Goal: Communication & Community: Connect with others

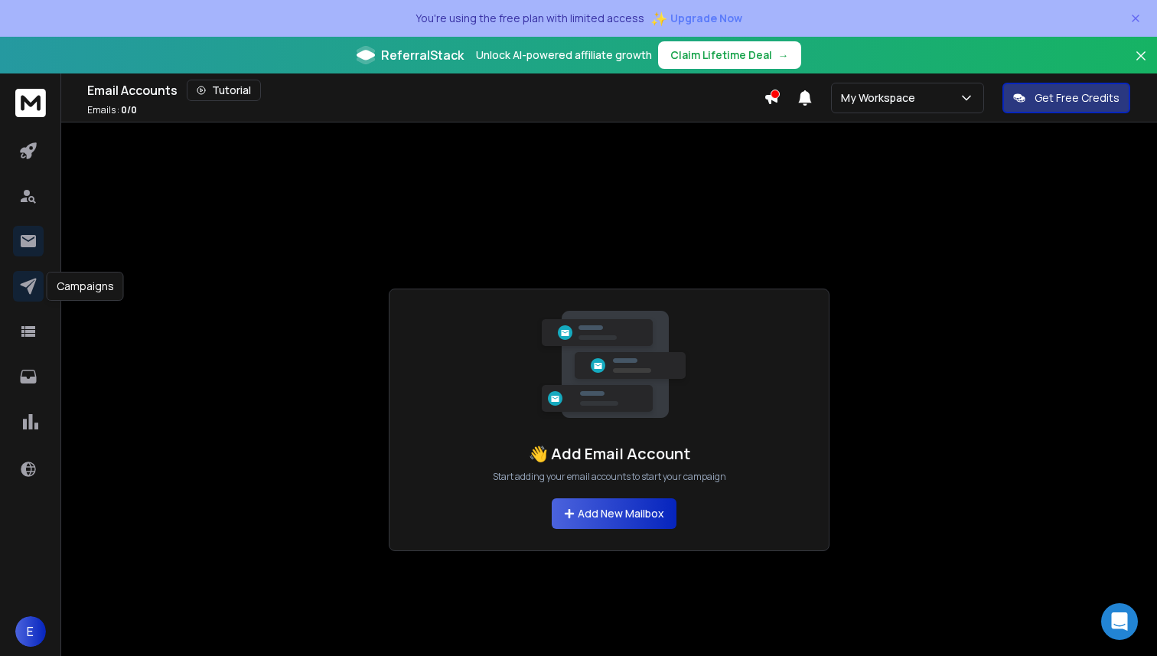
click at [30, 272] on link at bounding box center [28, 286] width 31 height 31
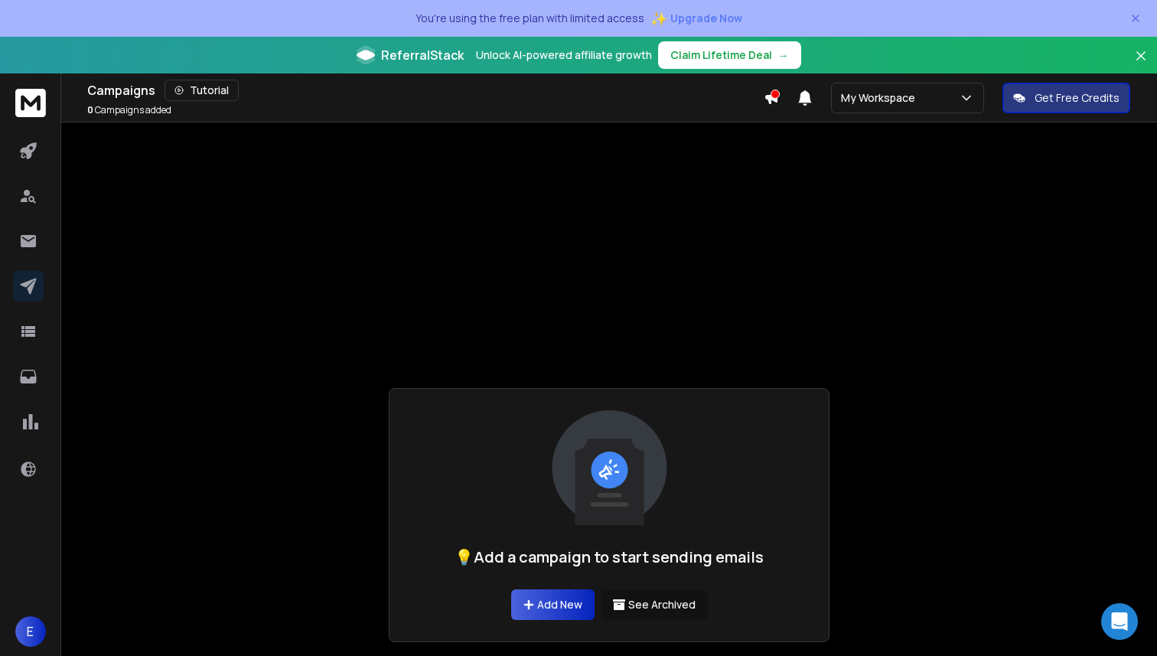
click at [1139, 55] on icon "Close banner" at bounding box center [1141, 56] width 14 height 14
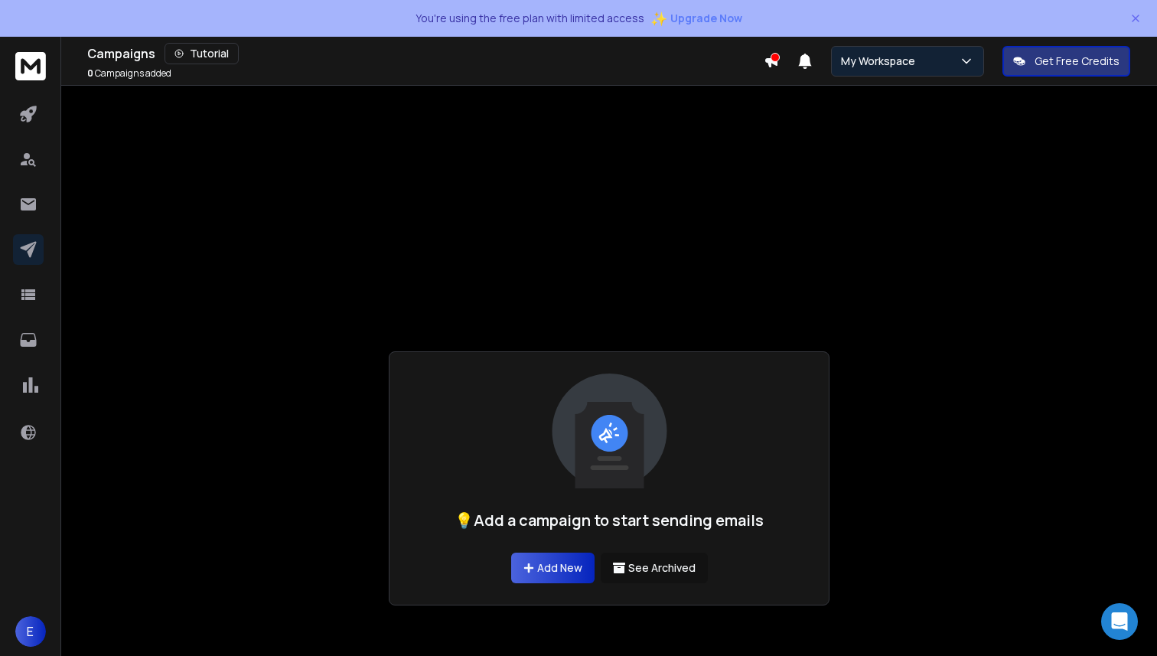
click at [941, 54] on div "My Workspace" at bounding box center [907, 61] width 133 height 15
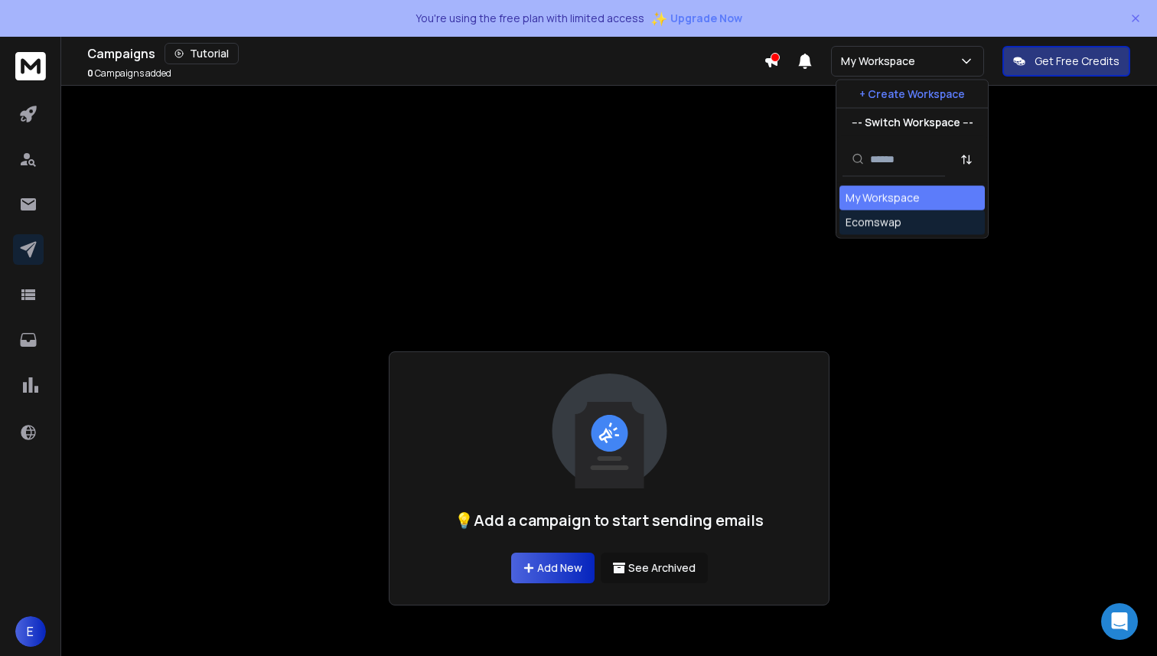
click at [881, 223] on div "Ecomswap" at bounding box center [873, 222] width 56 height 15
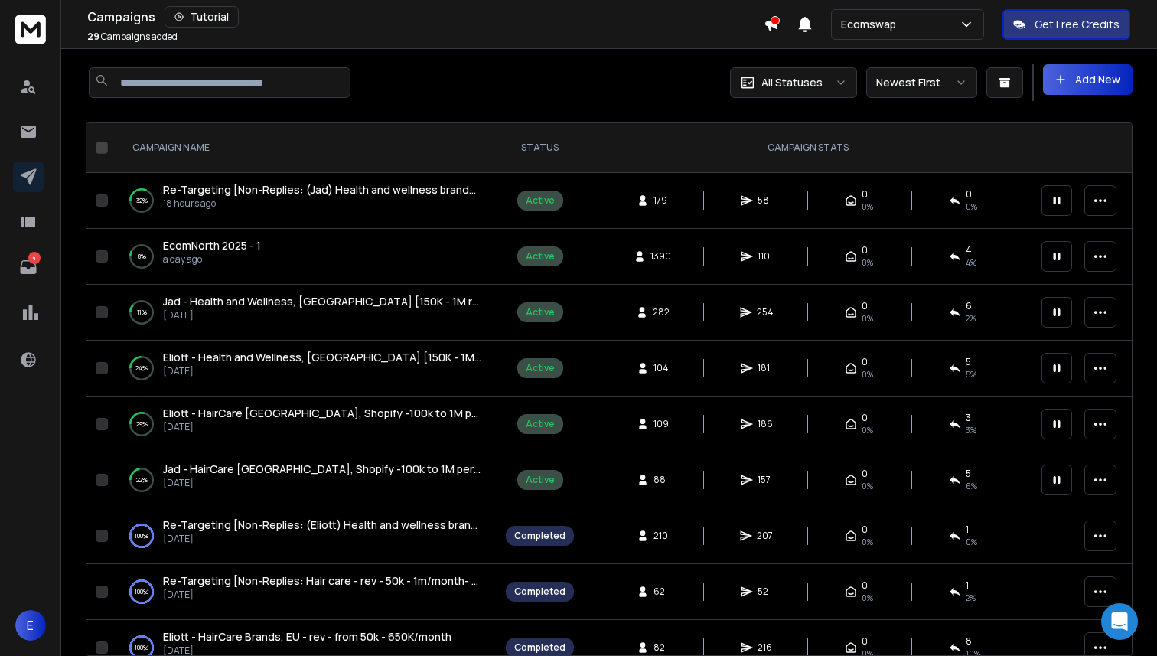
click at [393, 250] on div "8 % EcomNorth 2025 - 1 a day ago" at bounding box center [305, 256] width 352 height 37
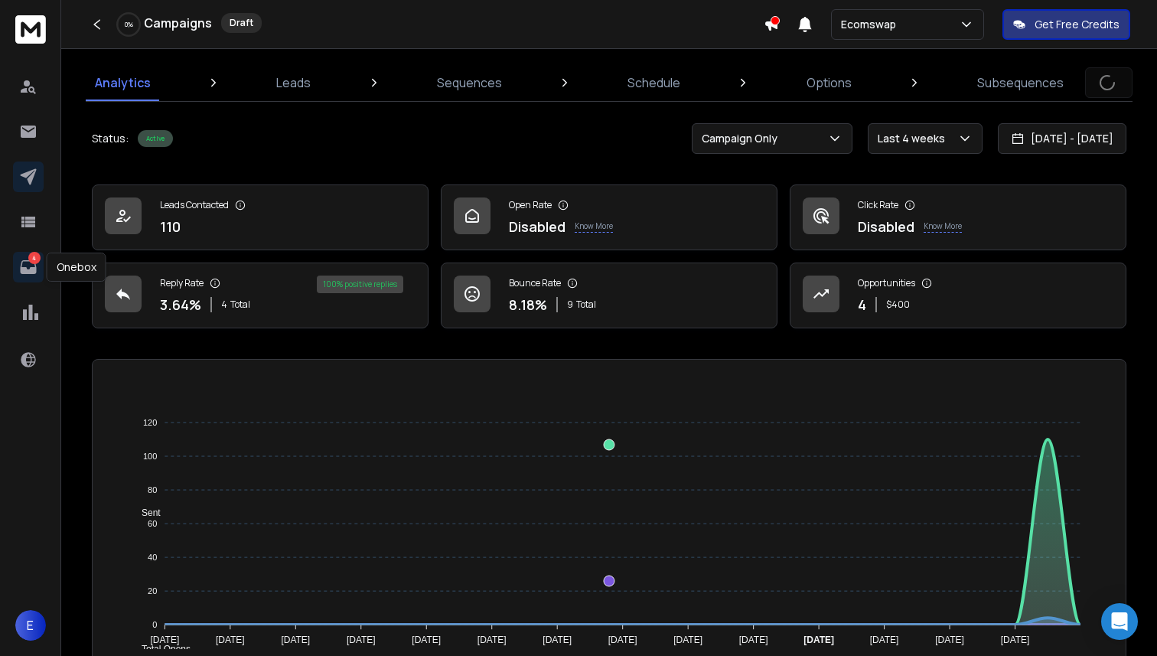
click at [34, 252] on p "4" at bounding box center [34, 258] width 12 height 12
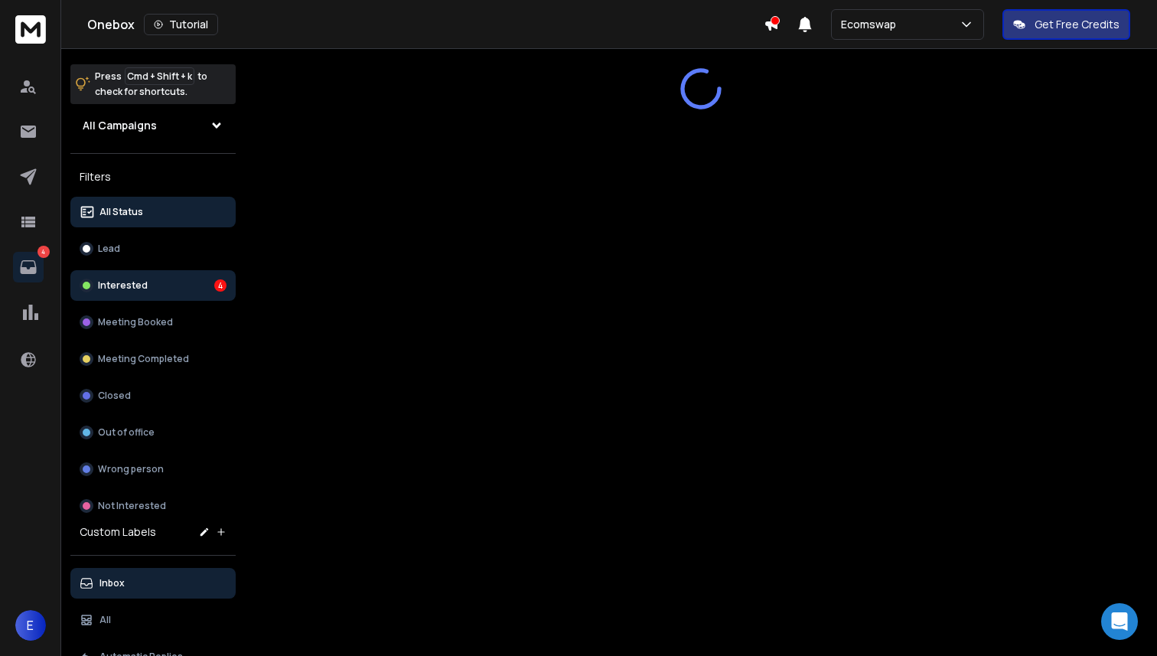
click at [129, 292] on button "Interested 4" at bounding box center [152, 285] width 165 height 31
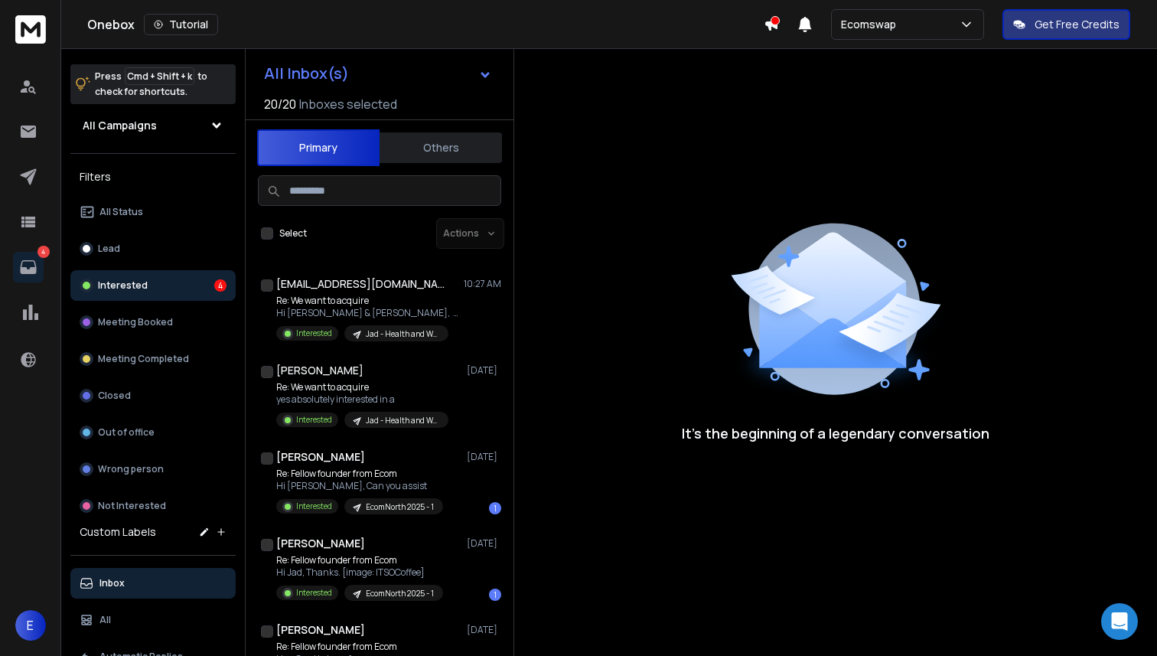
click at [459, 242] on div "Actions" at bounding box center [470, 233] width 68 height 31
click at [464, 235] on div "Actions" at bounding box center [470, 233] width 68 height 31
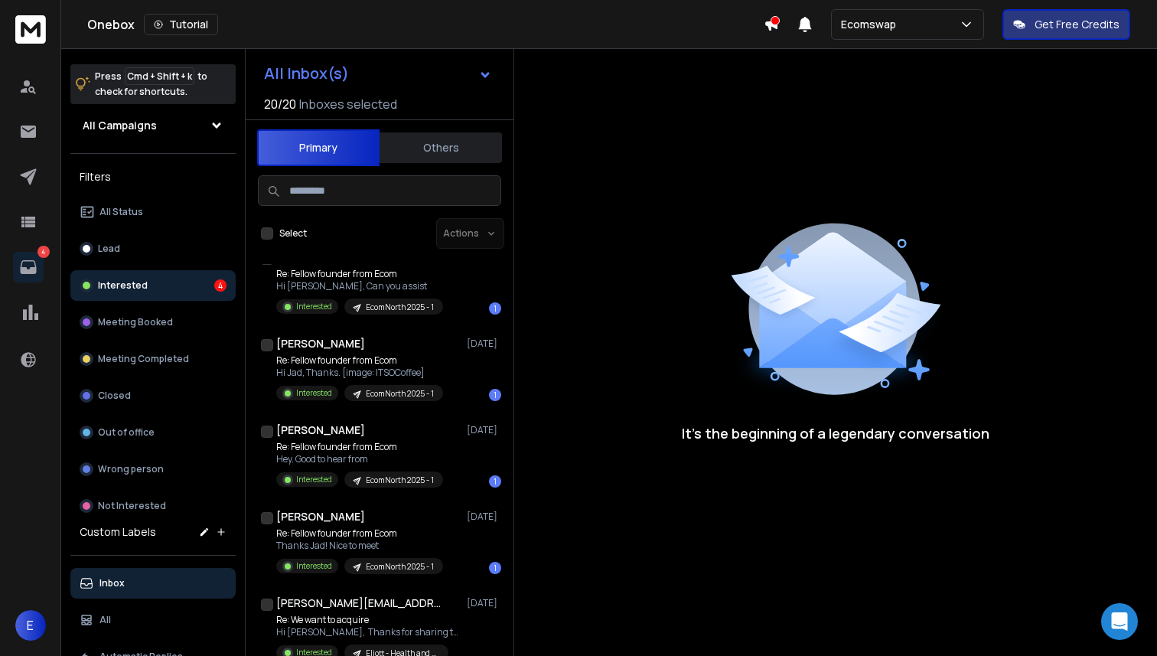
scroll to position [200, 0]
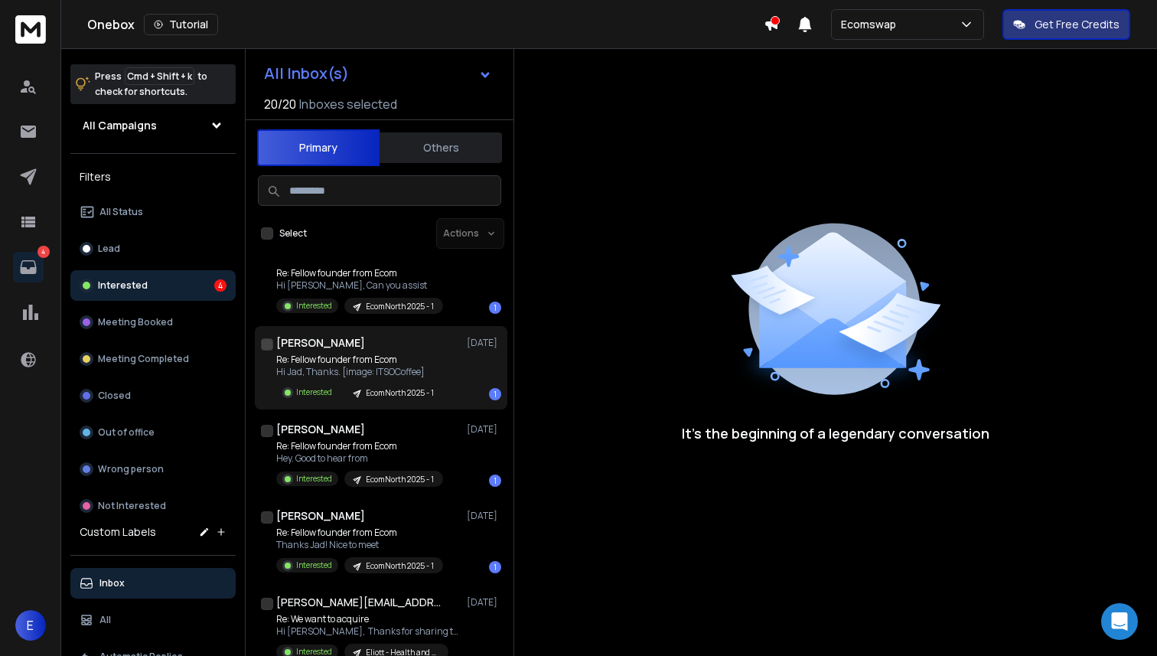
click at [451, 356] on div "Re: Fellow founder from Ecom Hi Jad, Thanks. [image: ITSOCoffee] Interested Eco…" at bounding box center [388, 376] width 225 height 47
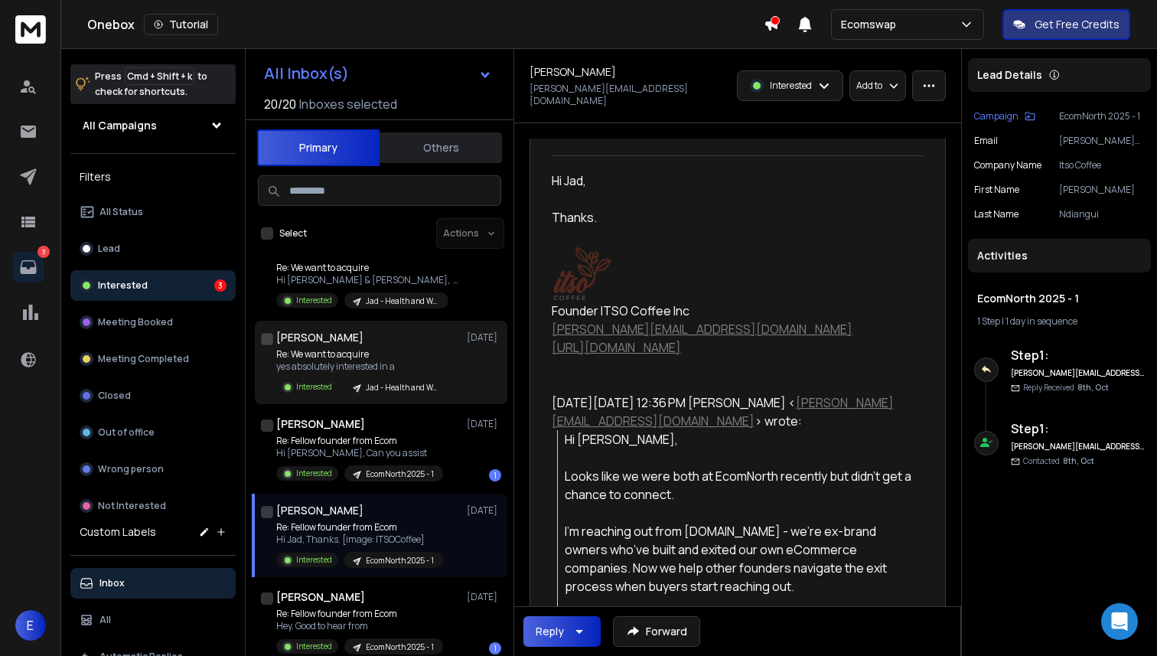
scroll to position [34, 0]
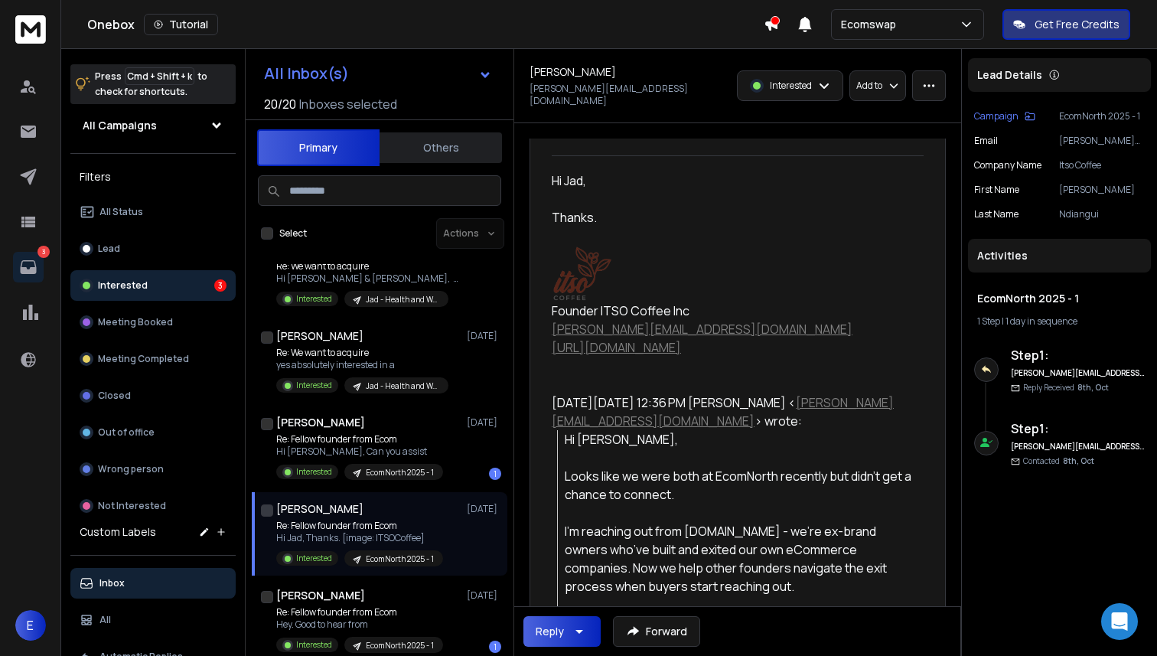
click at [641, 339] on link "https://itsocoffee.com/" at bounding box center [616, 347] width 129 height 17
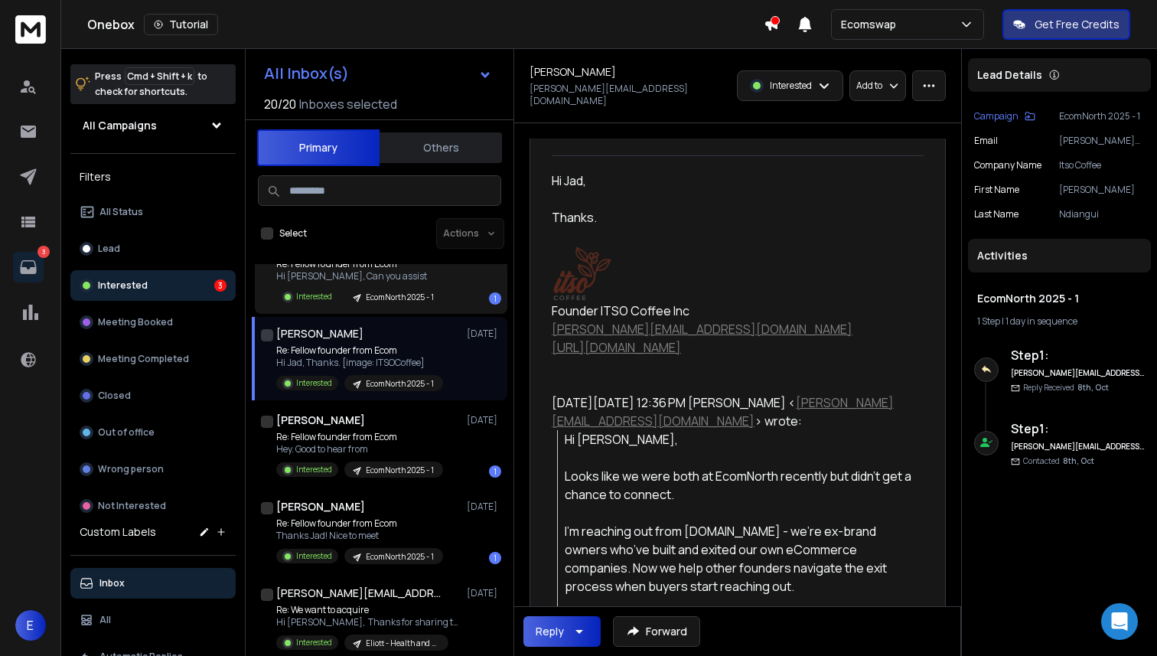
scroll to position [221, 0]
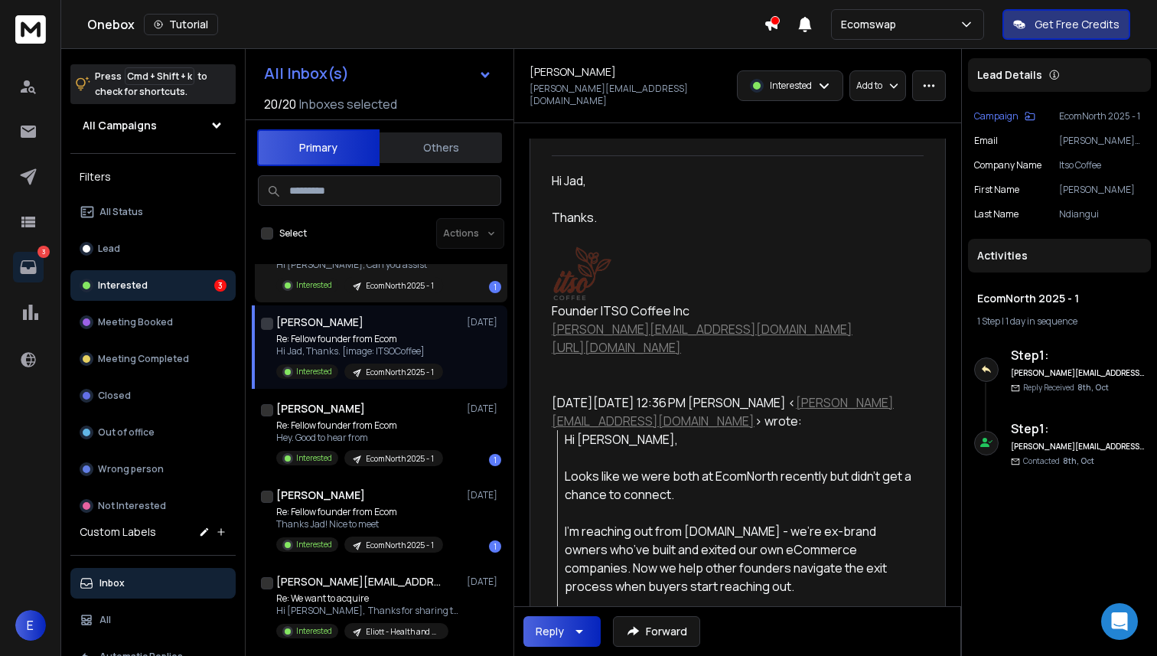
click at [438, 429] on p "Re: Fellow founder from Ecom" at bounding box center [359, 425] width 167 height 12
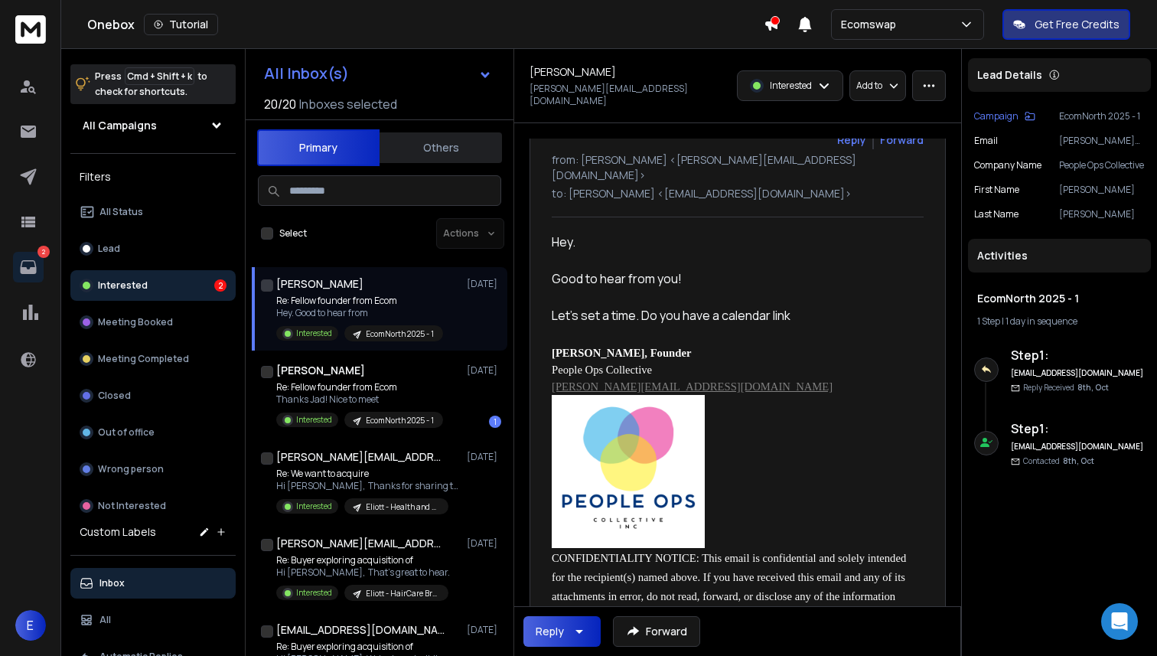
scroll to position [347, 0]
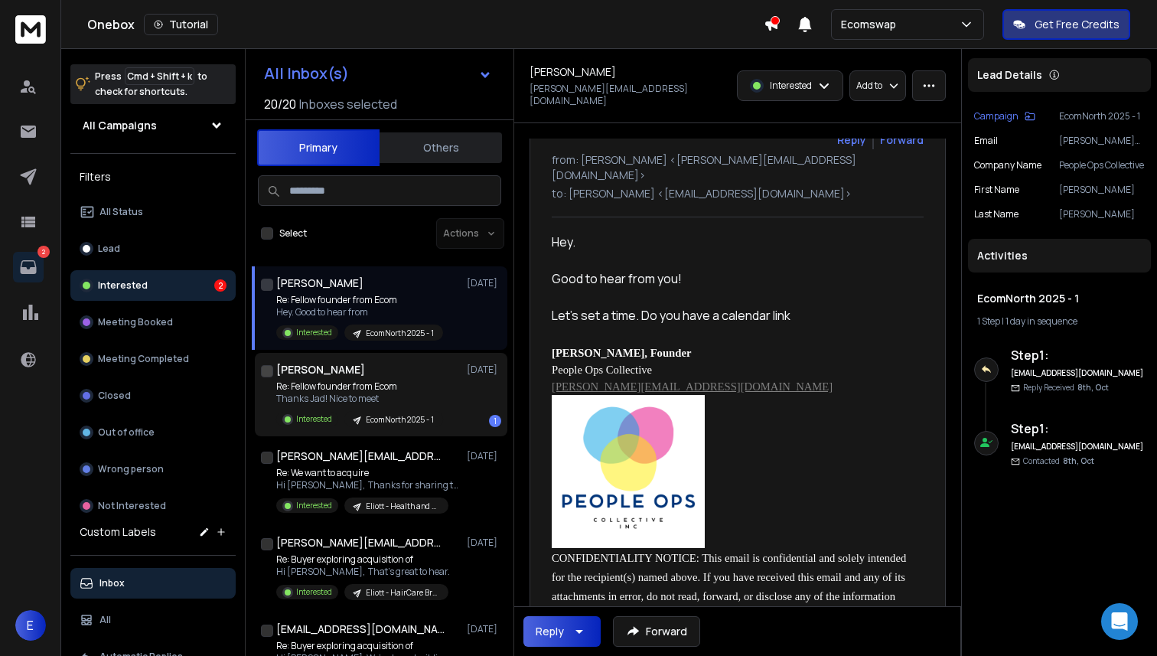
click at [415, 393] on p "Thanks Jad! Nice to meet" at bounding box center [359, 398] width 167 height 12
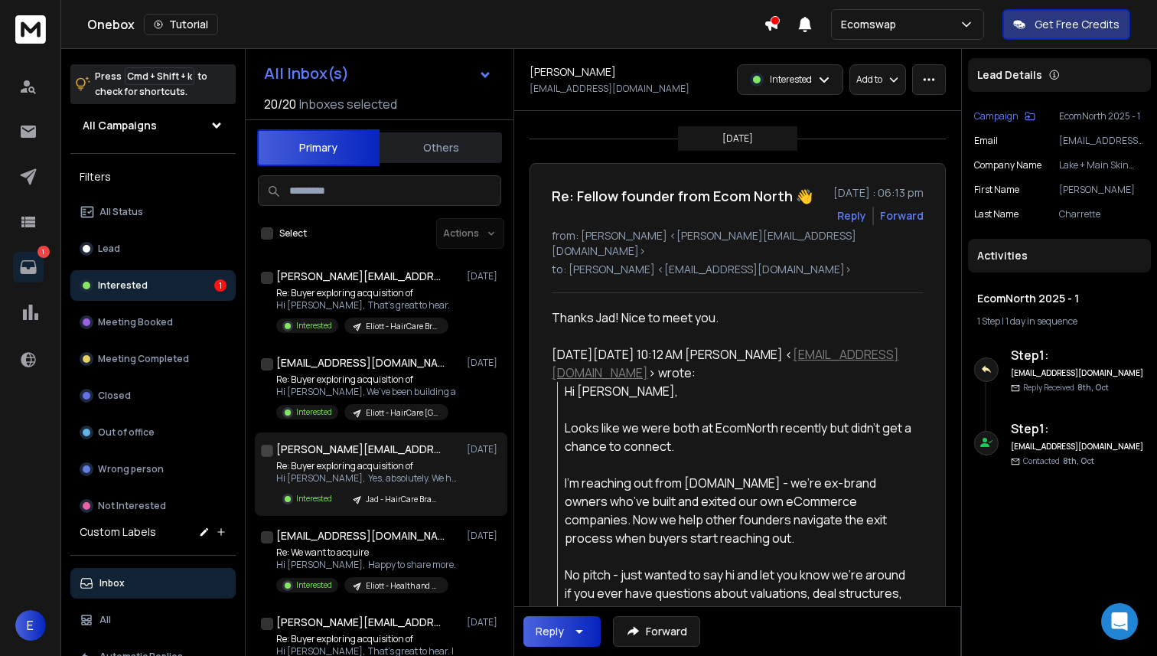
scroll to position [613, 0]
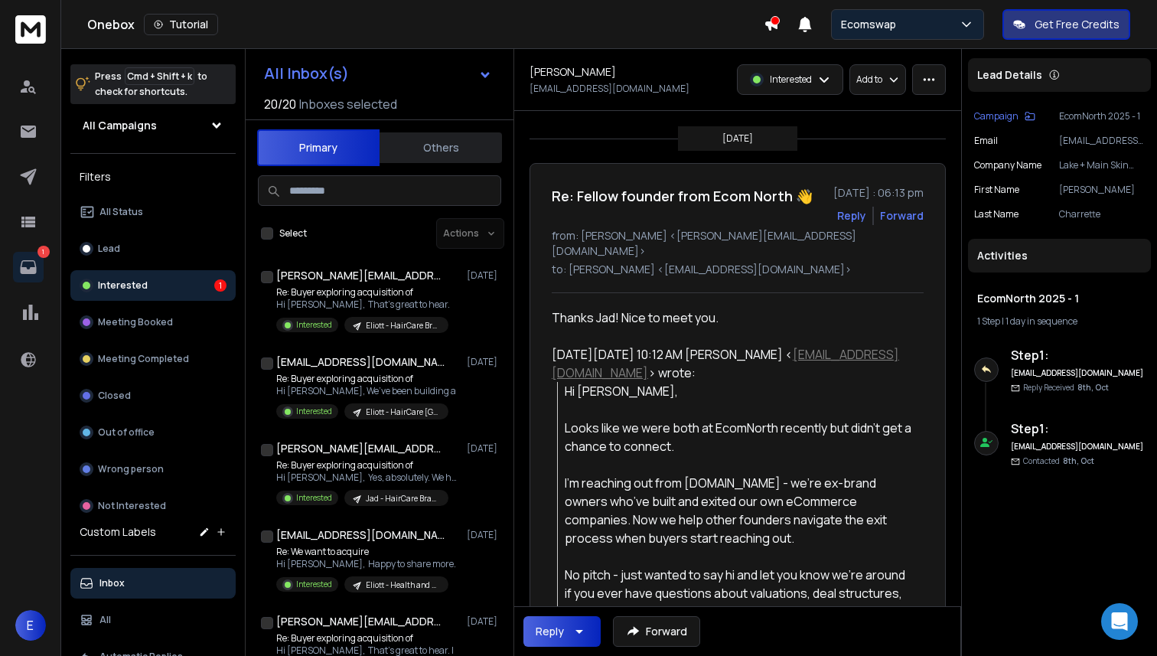
click at [902, 24] on p "Ecomswap" at bounding box center [871, 24] width 61 height 15
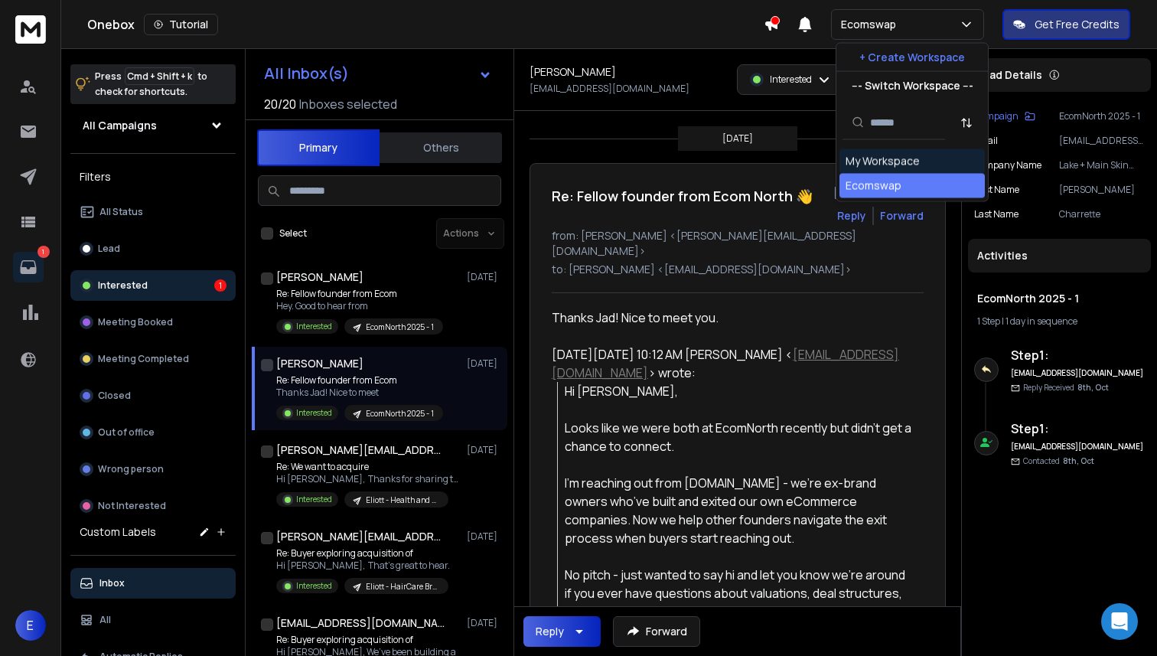
scroll to position [351, 0]
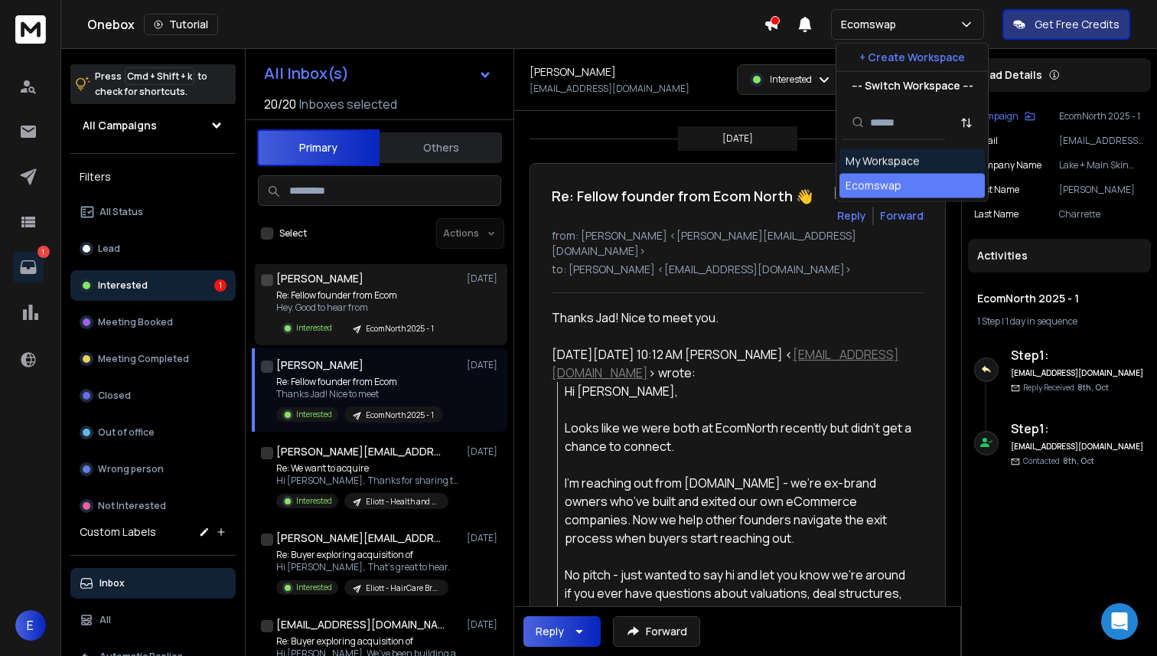
click at [399, 290] on p "Re: Fellow founder from Ecom" at bounding box center [359, 295] width 167 height 12
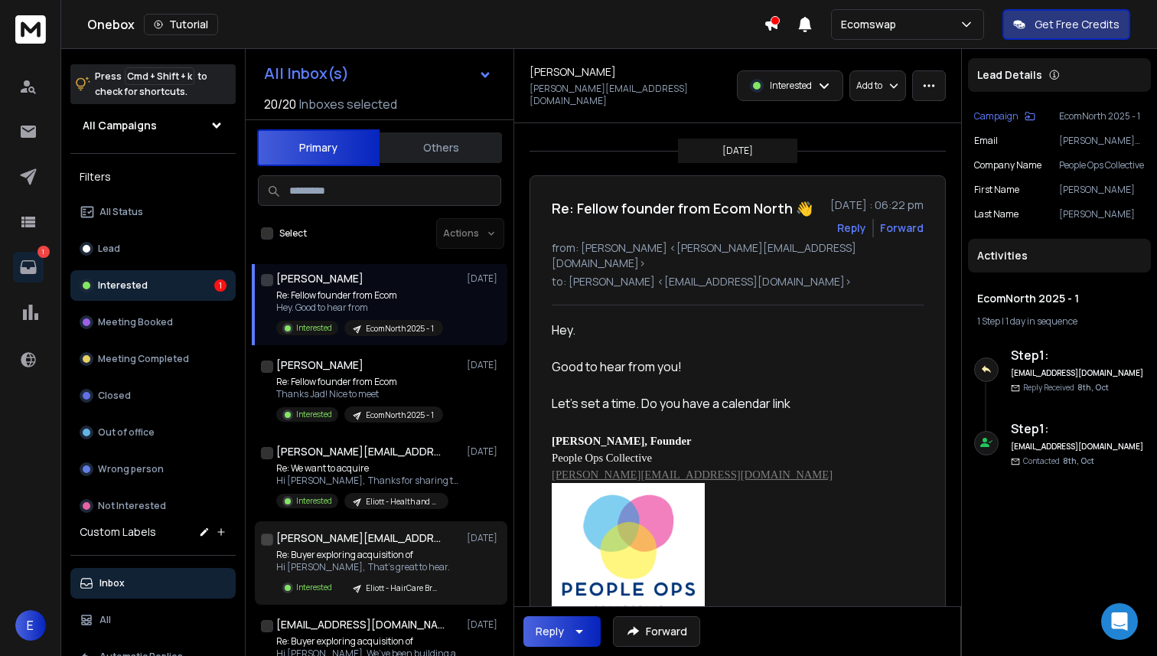
click at [361, 532] on h1 "derrick@bolinwebb.com" at bounding box center [360, 537] width 168 height 15
